Goal: Task Accomplishment & Management: Manage account settings

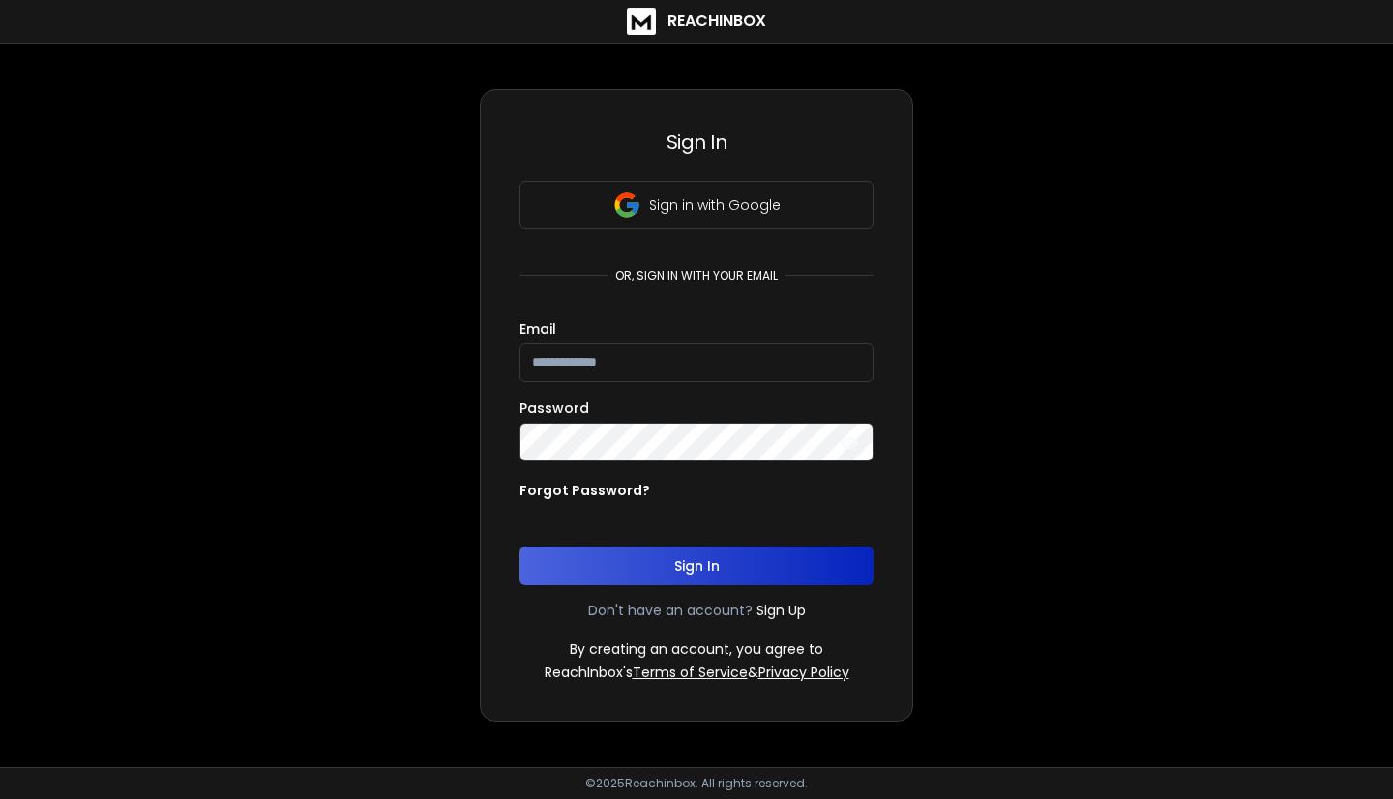
click at [681, 368] on input "email" at bounding box center [697, 362] width 354 height 39
click at [616, 379] on input "email" at bounding box center [697, 362] width 354 height 39
type input "**********"
click at [741, 581] on button "Sign In" at bounding box center [697, 566] width 354 height 39
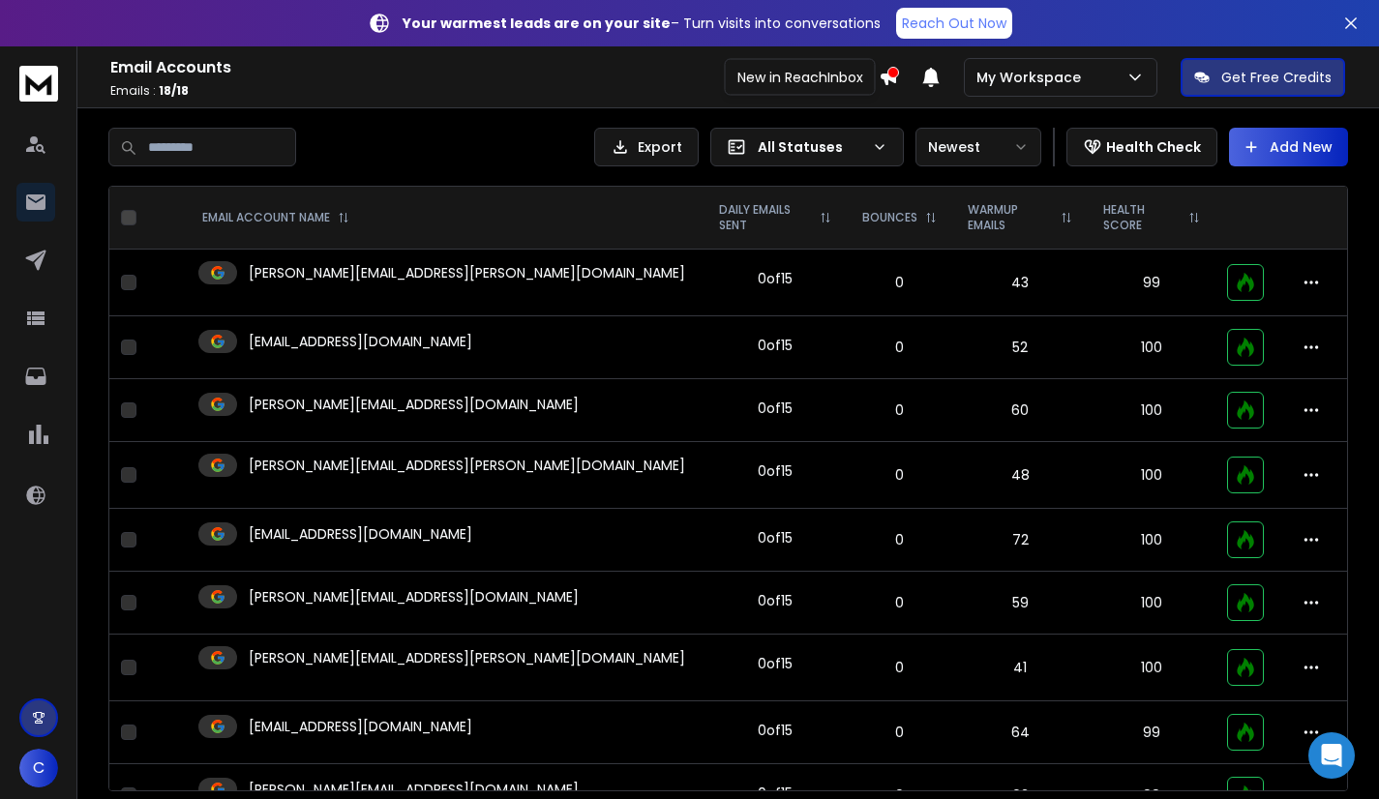
click at [886, 75] on icon at bounding box center [887, 77] width 15 height 15
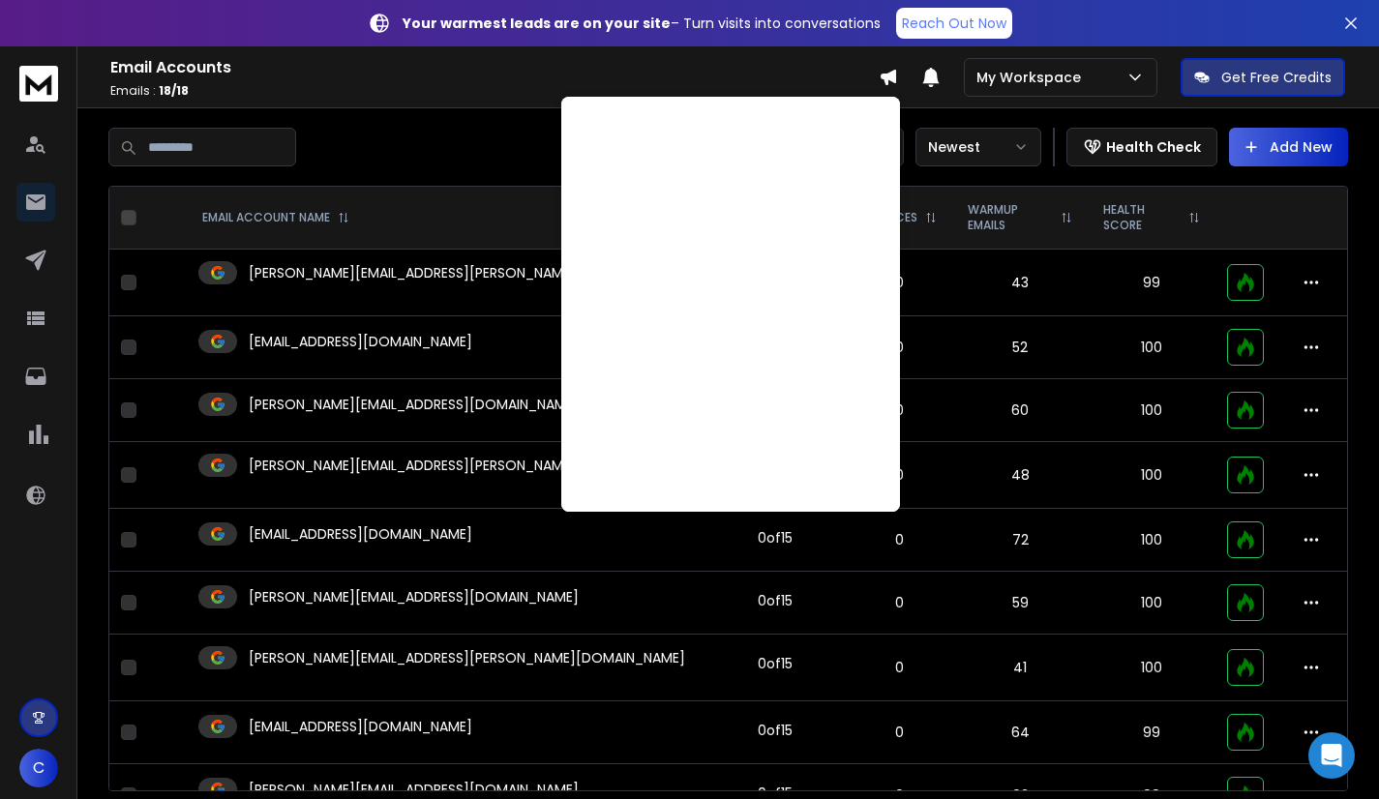
click at [1345, 28] on icon at bounding box center [1350, 23] width 17 height 17
